Goal: Task Accomplishment & Management: Use online tool/utility

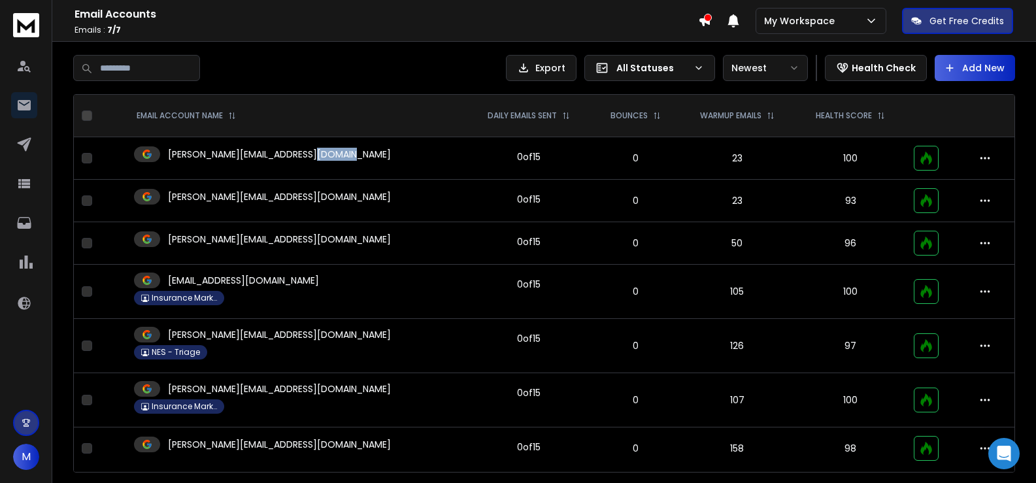
drag, startPoint x: 356, startPoint y: 152, endPoint x: 316, endPoint y: 149, distance: 39.4
click at [316, 149] on p "[PERSON_NAME][EMAIL_ADDRESS][DOMAIN_NAME]" at bounding box center [279, 154] width 223 height 13
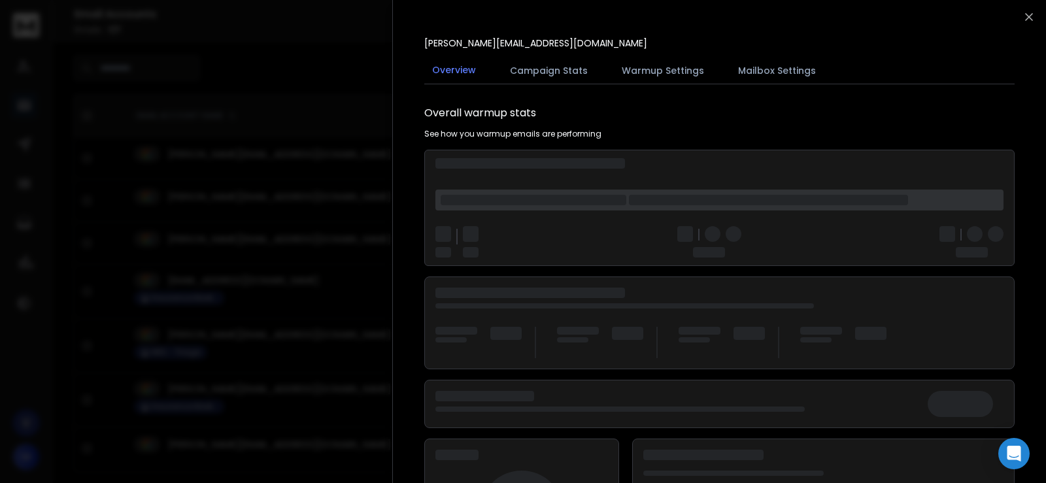
click at [303, 150] on div at bounding box center [523, 241] width 1046 height 483
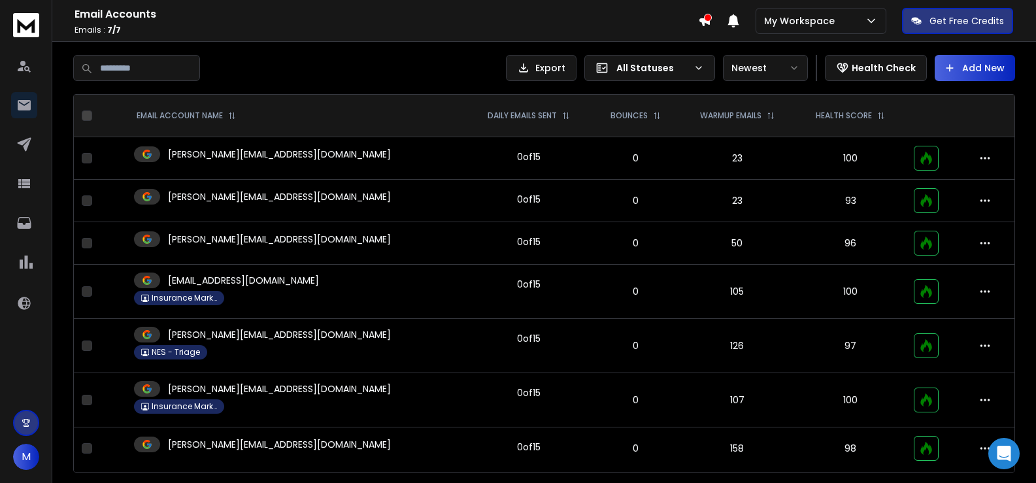
click at [294, 155] on p "[PERSON_NAME][EMAIL_ADDRESS][DOMAIN_NAME]" at bounding box center [279, 154] width 223 height 13
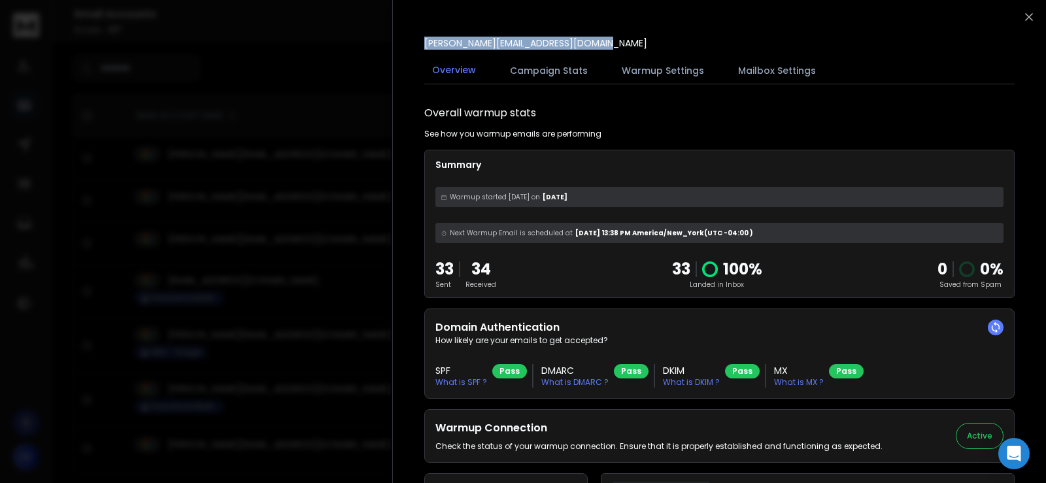
drag, startPoint x: 613, startPoint y: 41, endPoint x: 426, endPoint y: 43, distance: 187.6
click at [426, 43] on div "[PERSON_NAME][EMAIL_ADDRESS][DOMAIN_NAME]" at bounding box center [719, 43] width 590 height 13
copy p "[PERSON_NAME][EMAIL_ADDRESS][DOMAIN_NAME]"
